Goal: Information Seeking & Learning: Learn about a topic

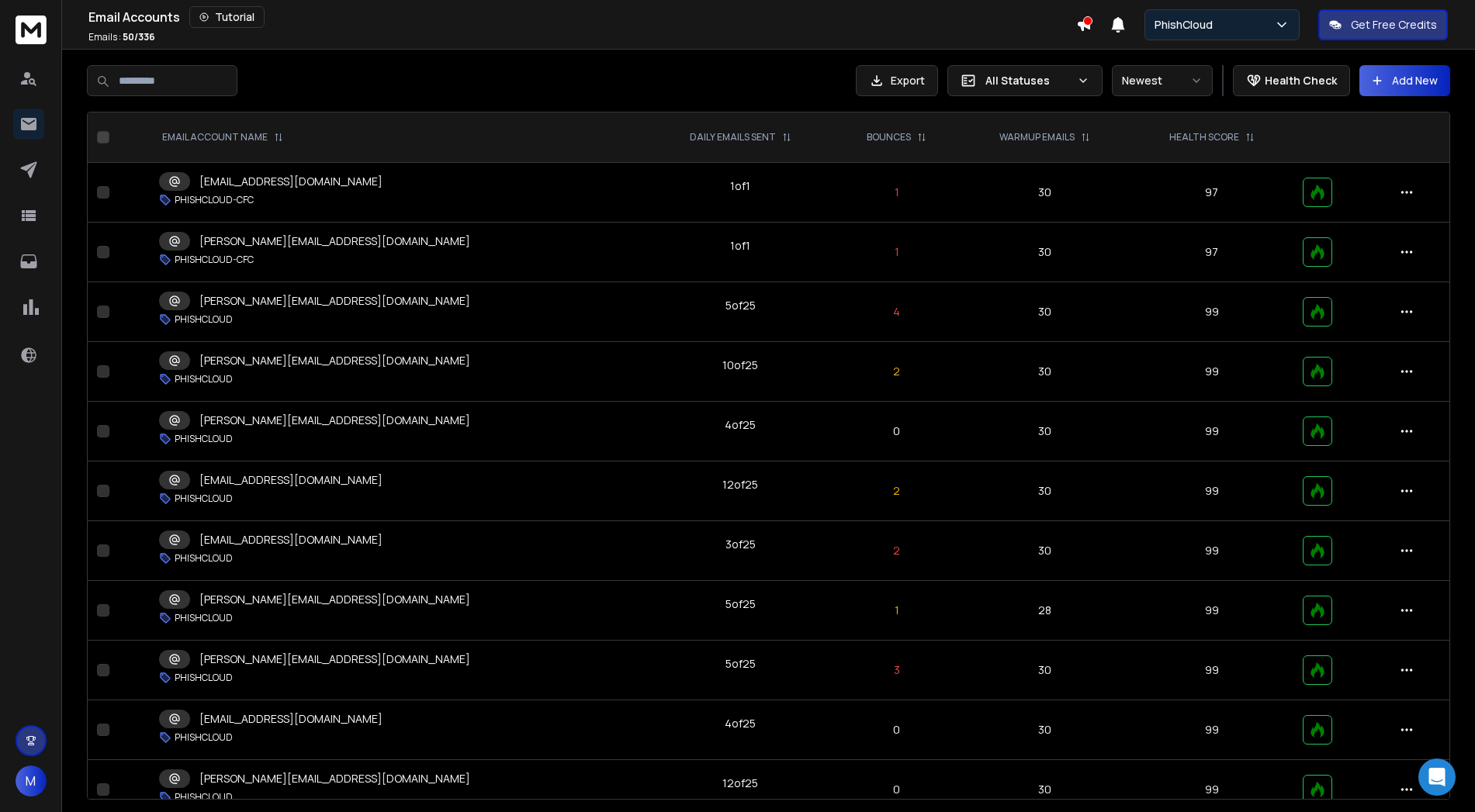
click at [1272, 28] on div "PhishCloud" at bounding box center [1221, 24] width 135 height 16
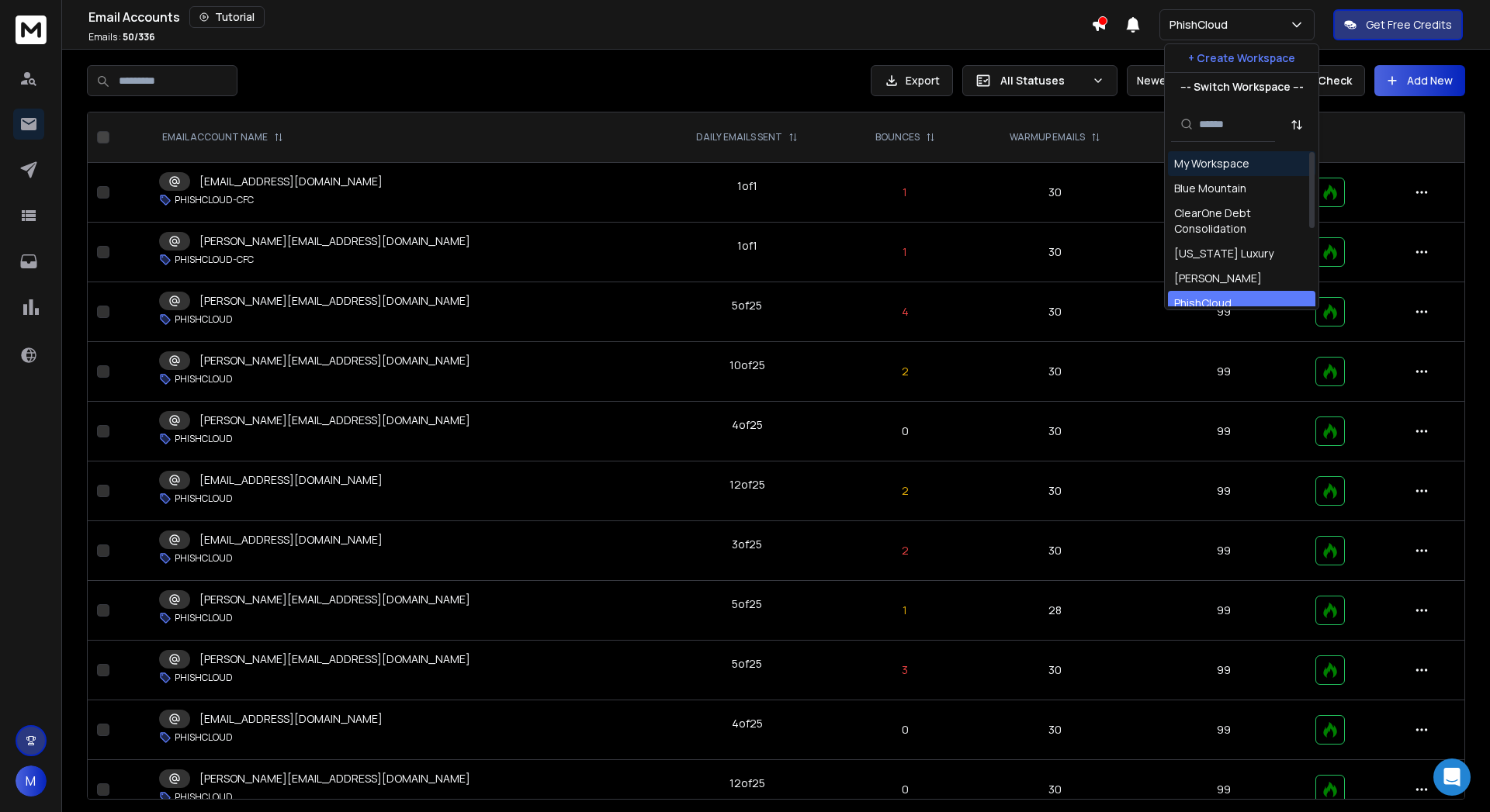
click at [1219, 162] on div "My Workspace" at bounding box center [1212, 163] width 75 height 16
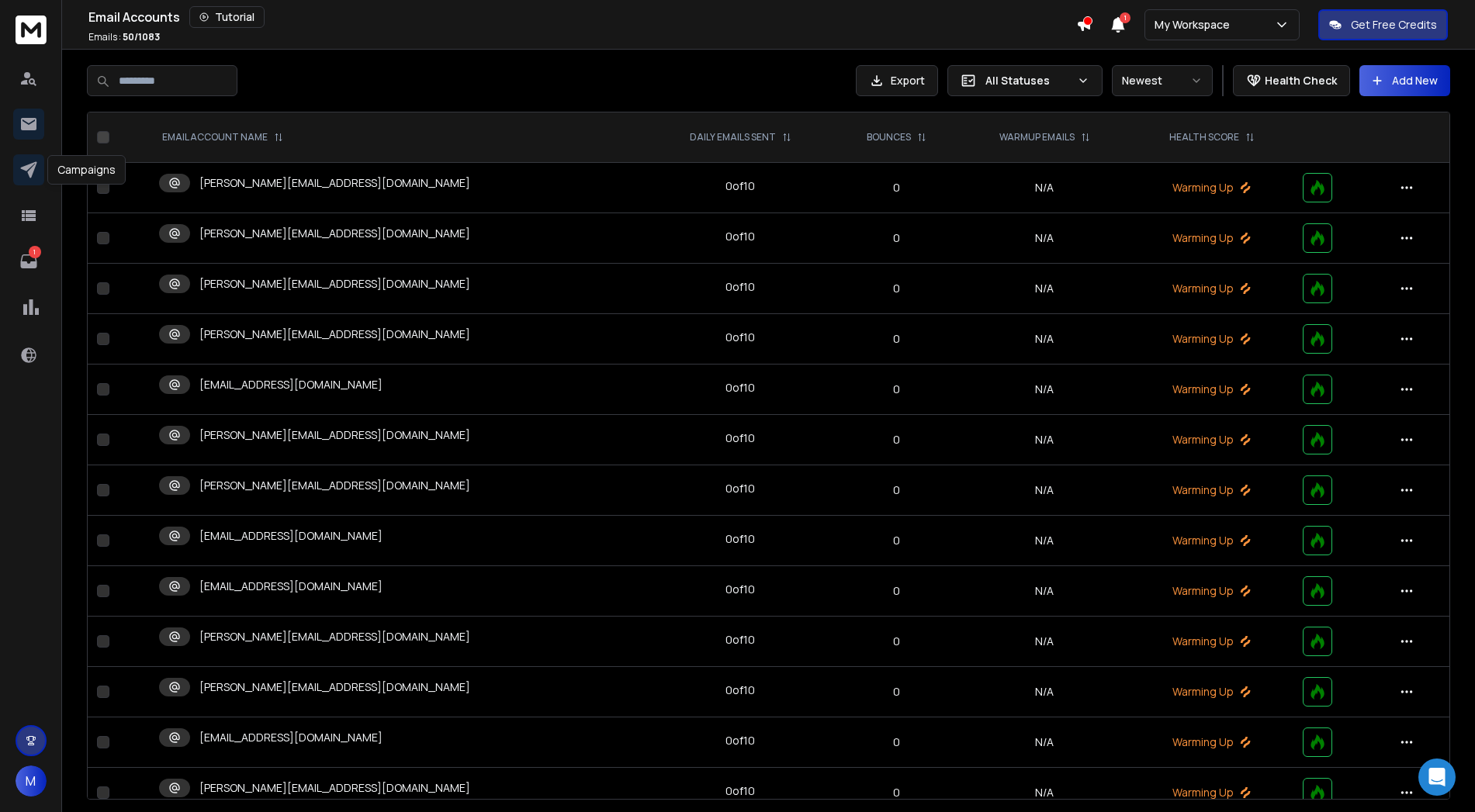
click at [29, 174] on icon at bounding box center [28, 170] width 16 height 16
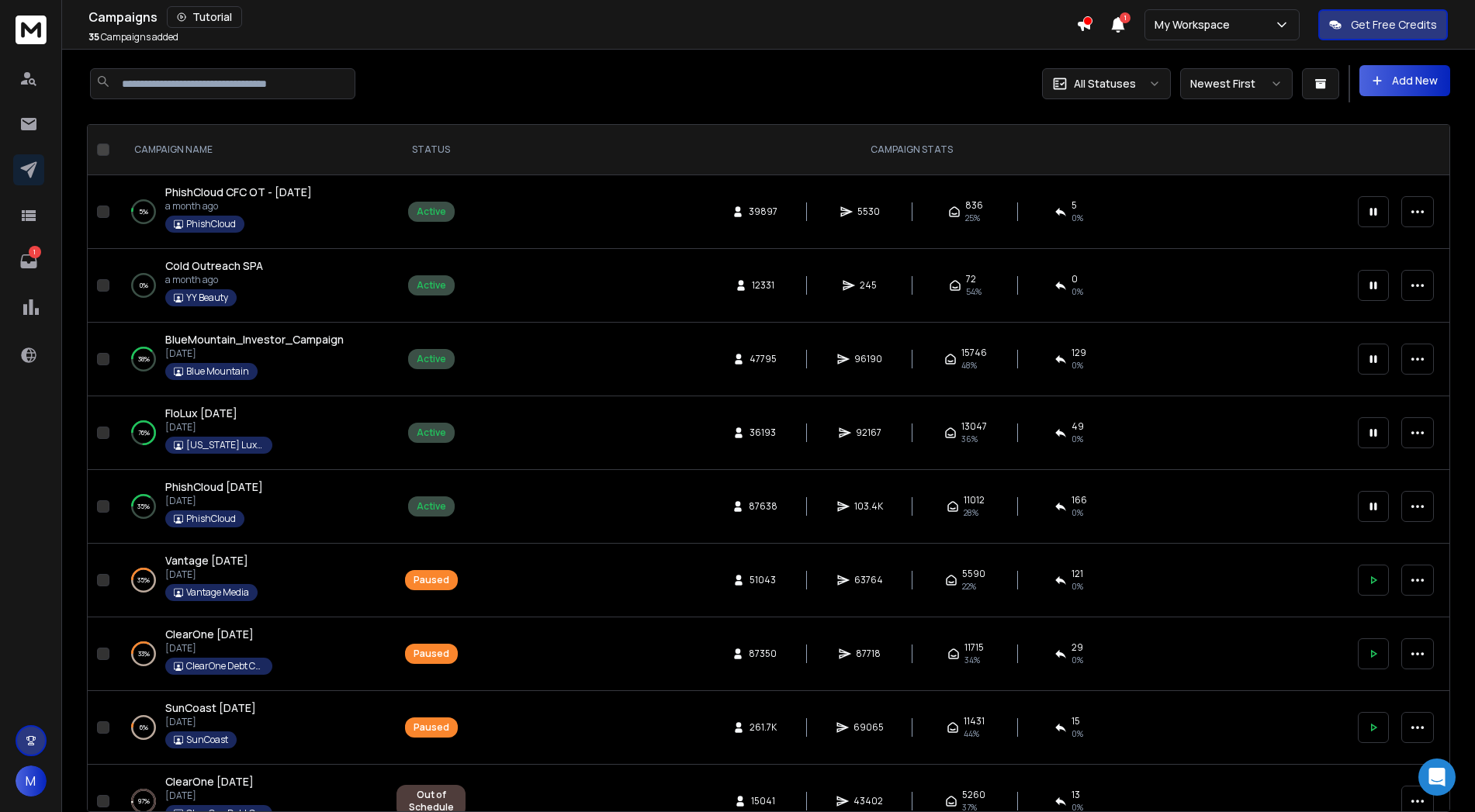
click at [242, 491] on span "PhishCloud [DATE]" at bounding box center [213, 487] width 98 height 15
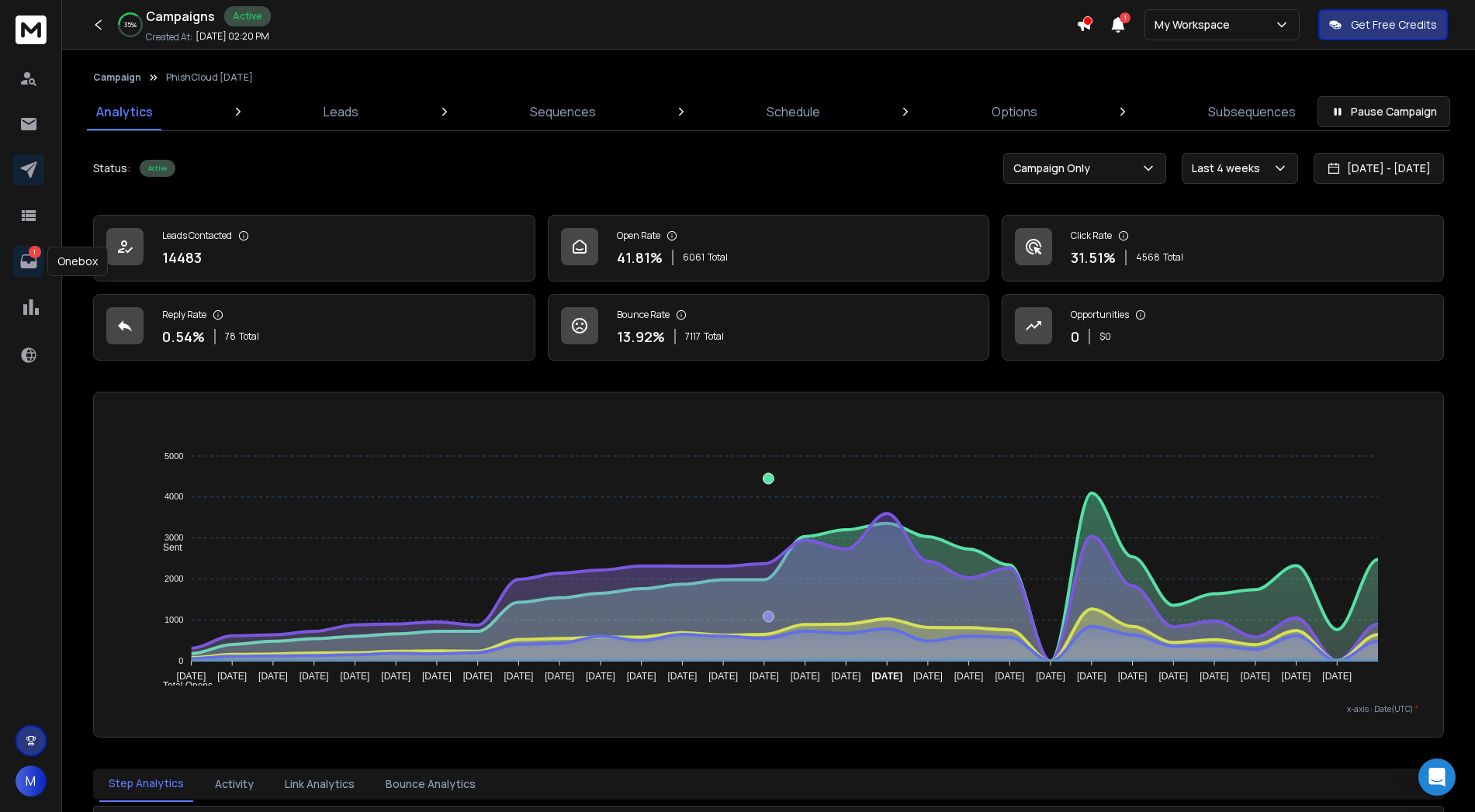
click at [33, 264] on icon at bounding box center [28, 261] width 16 height 14
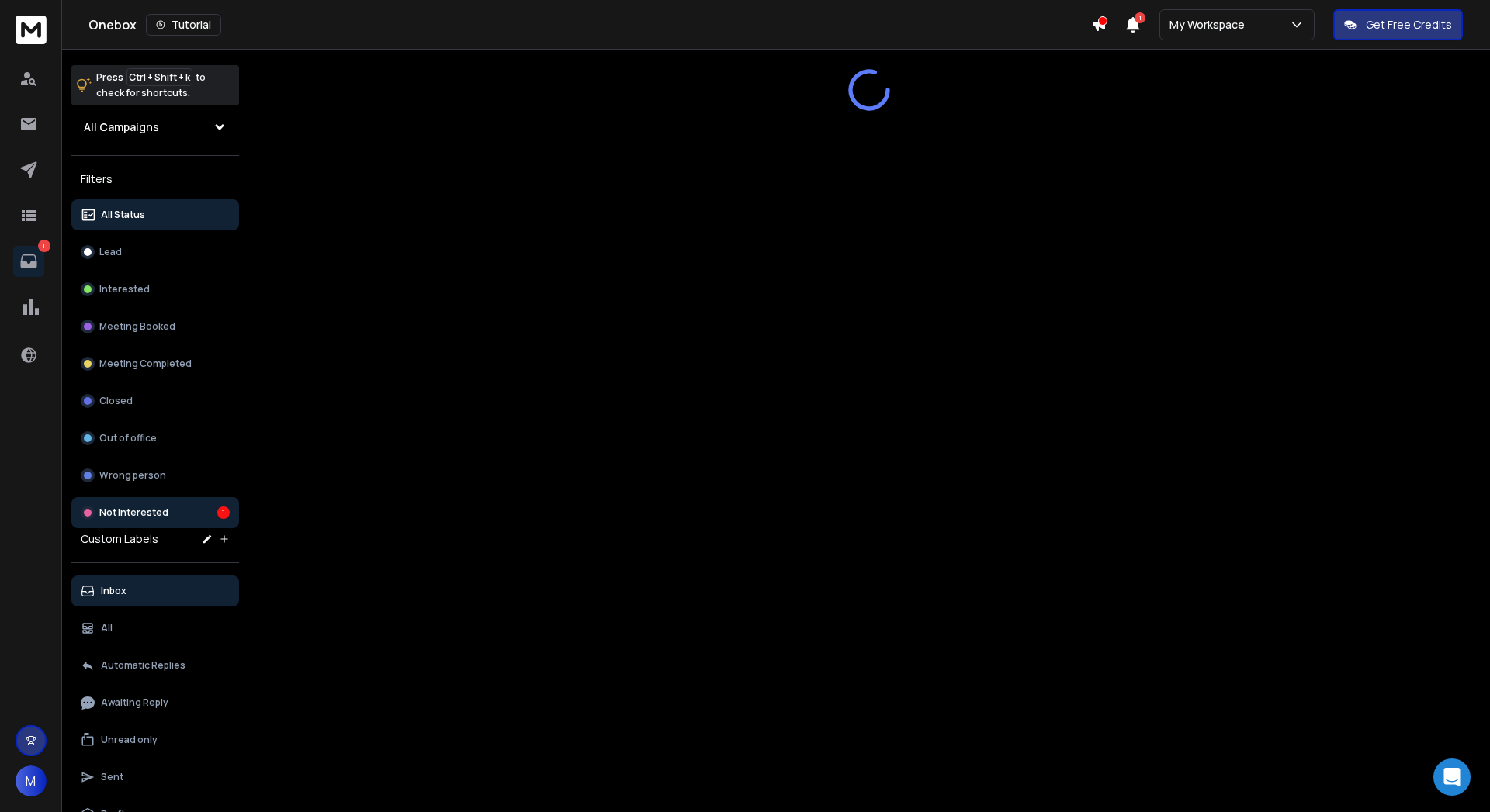
click at [167, 505] on button "Not Interested 1" at bounding box center [155, 512] width 168 height 31
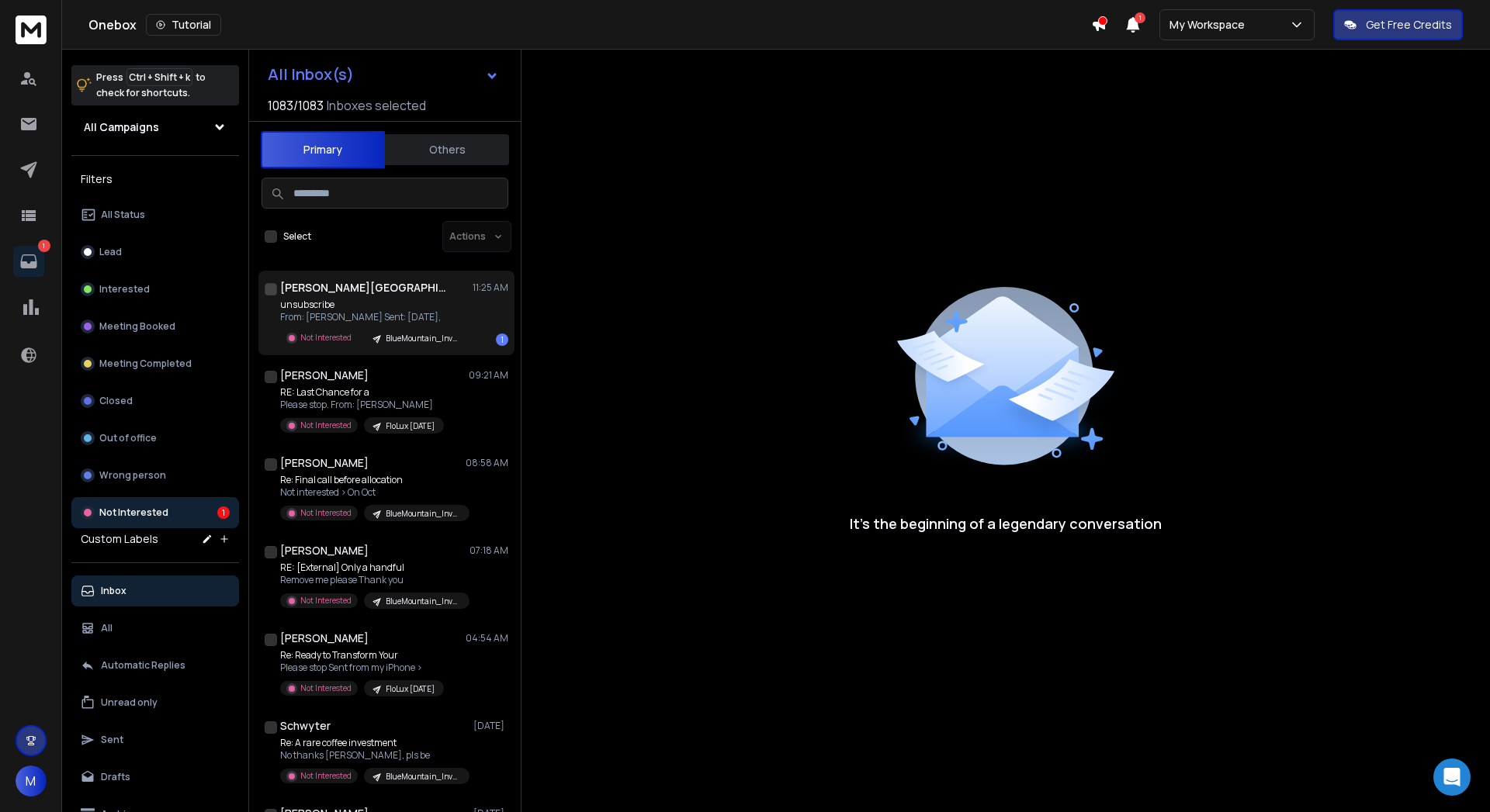
click at [397, 319] on p "From: [PERSON_NAME] Sent: [DATE]," at bounding box center [374, 317] width 186 height 13
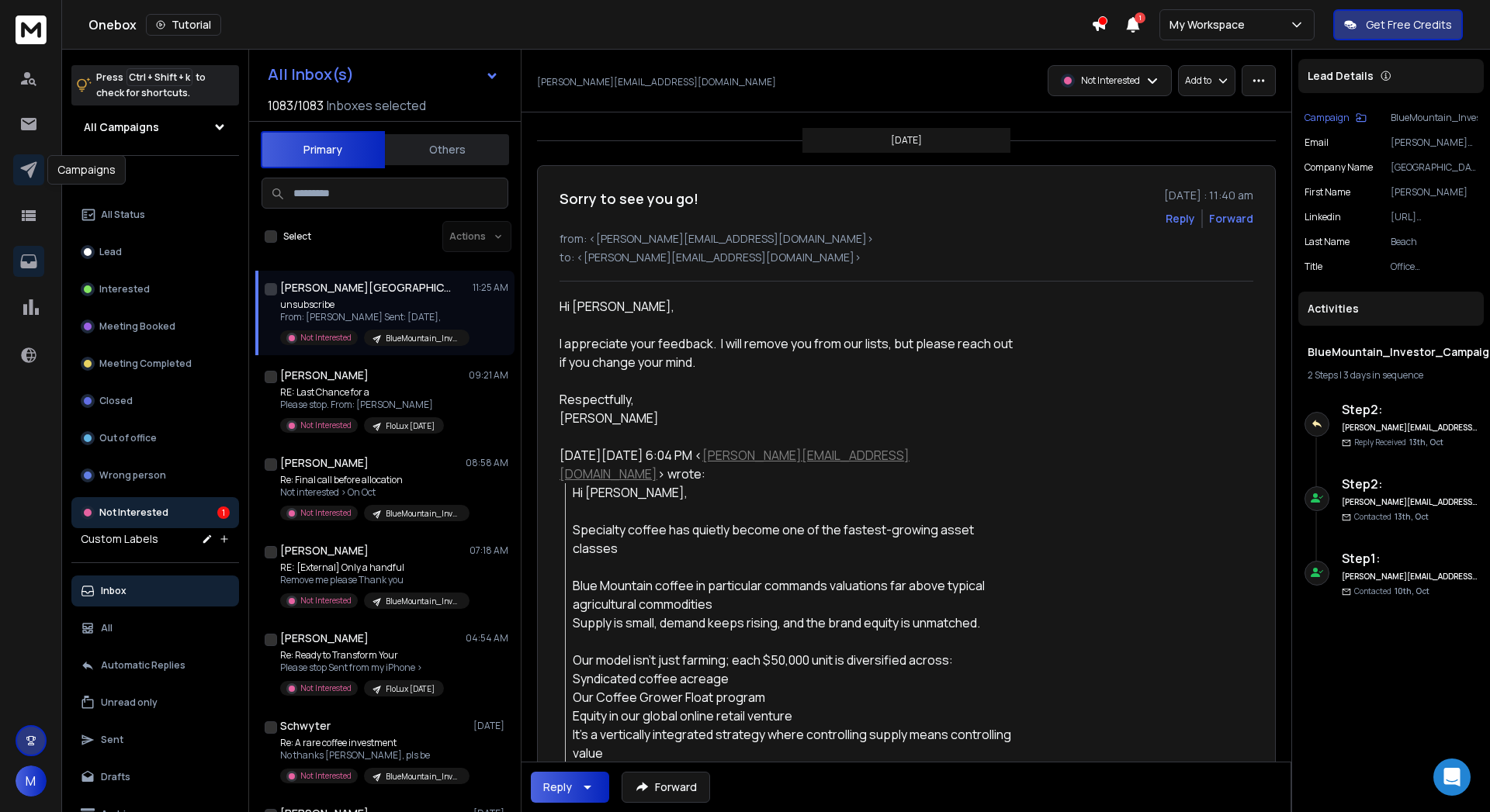
click at [30, 161] on icon at bounding box center [28, 170] width 18 height 18
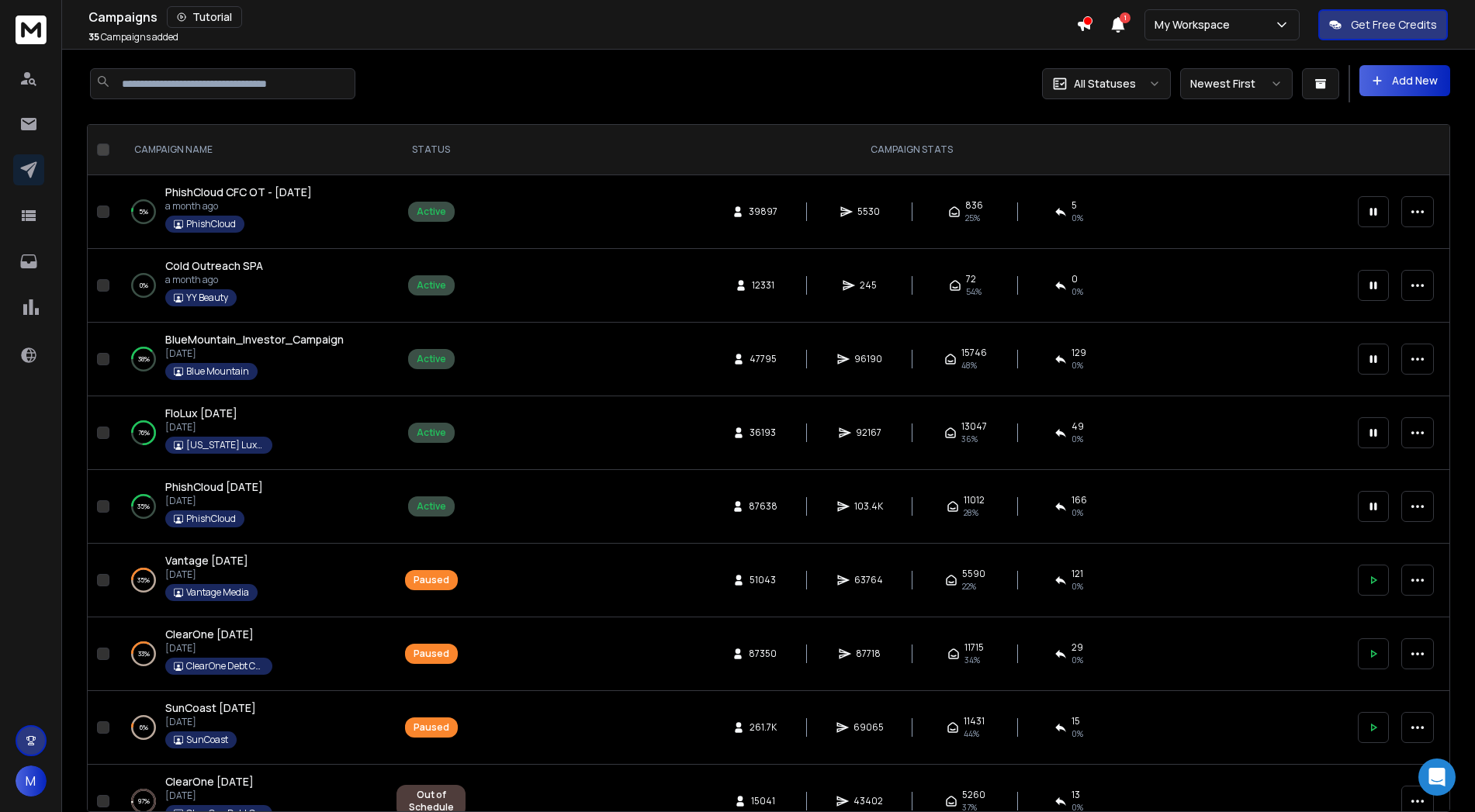
click at [296, 191] on span "PhishCloud CFC OT - [DATE]" at bounding box center [238, 193] width 146 height 15
